Goal: Task Accomplishment & Management: Use online tool/utility

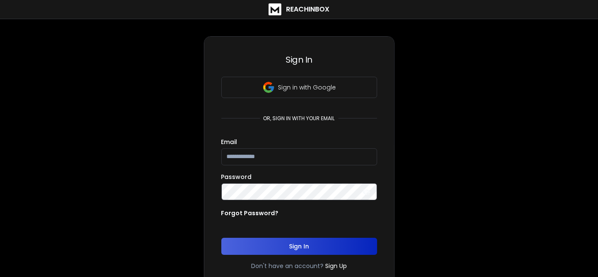
type input "**********"
click at [314, 246] on button "Sign In" at bounding box center [299, 246] width 156 height 17
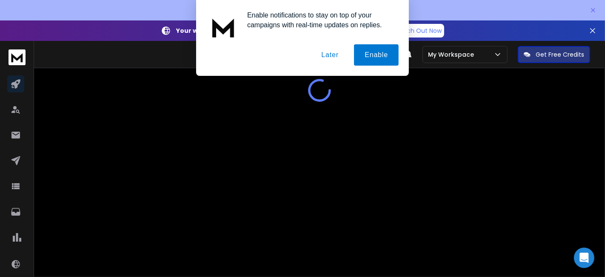
click at [332, 59] on button "Later" at bounding box center [330, 54] width 38 height 21
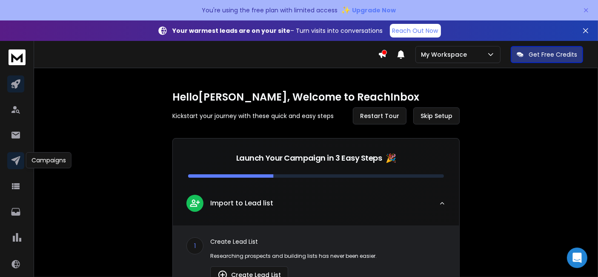
click at [21, 160] on link at bounding box center [15, 160] width 17 height 17
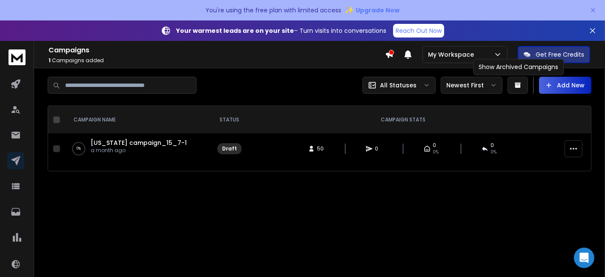
click at [499, 59] on div "Show Archived Campaigns" at bounding box center [519, 67] width 91 height 16
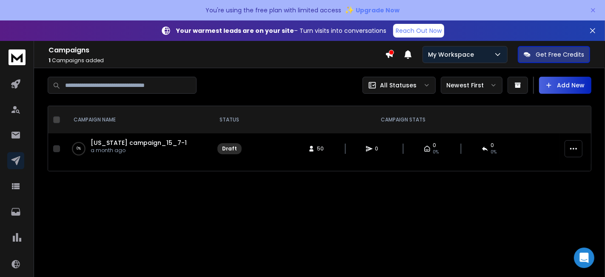
click at [498, 57] on icon "button" at bounding box center [498, 54] width 9 height 9
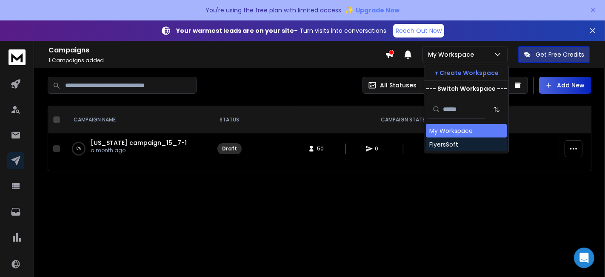
click at [450, 141] on div "FlyersSoft" at bounding box center [444, 144] width 29 height 9
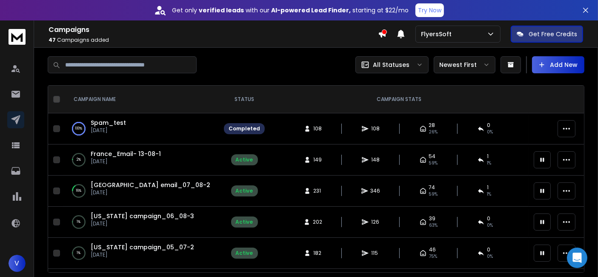
click at [113, 119] on span "Spam_test" at bounding box center [108, 122] width 35 height 9
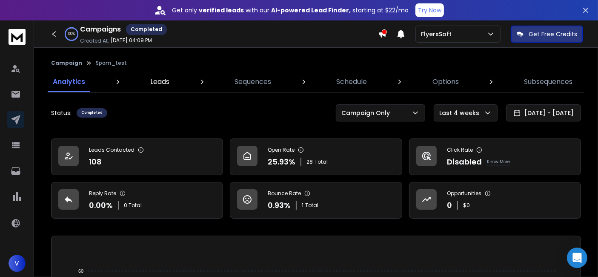
click at [163, 82] on p "Leads" at bounding box center [159, 82] width 19 height 10
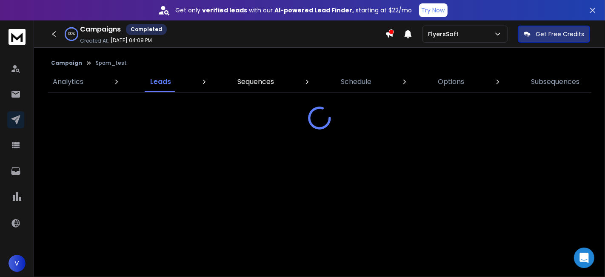
click at [238, 86] on p "Sequences" at bounding box center [256, 82] width 37 height 10
